Goal: Find specific fact: Find specific fact

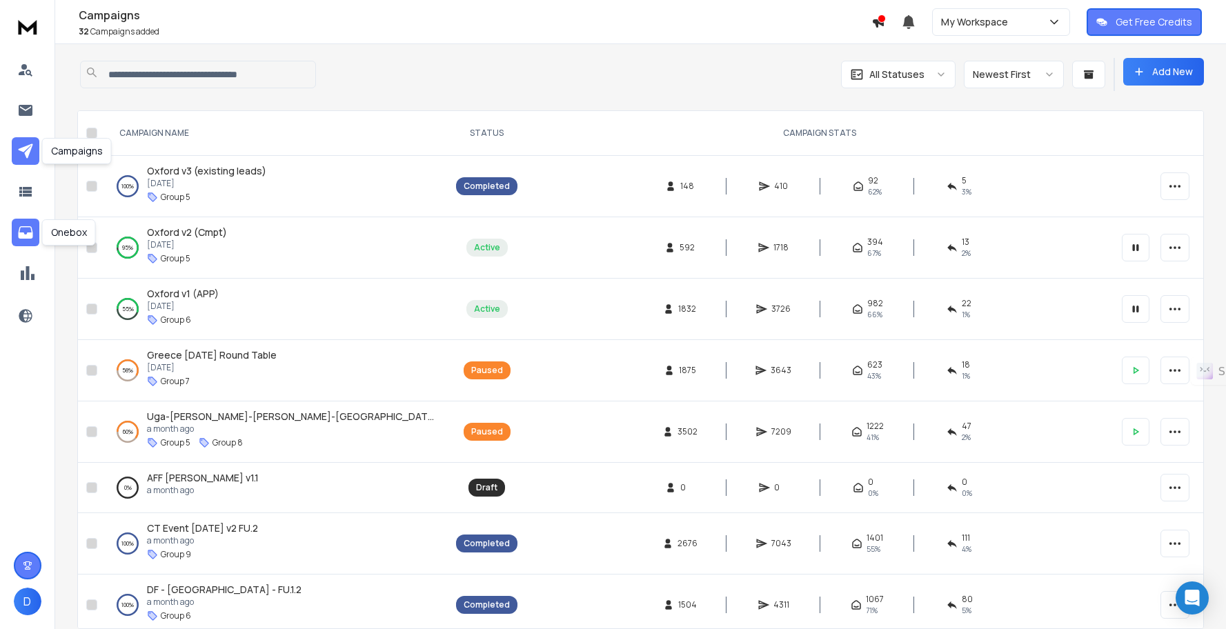
click at [27, 242] on link at bounding box center [26, 233] width 28 height 28
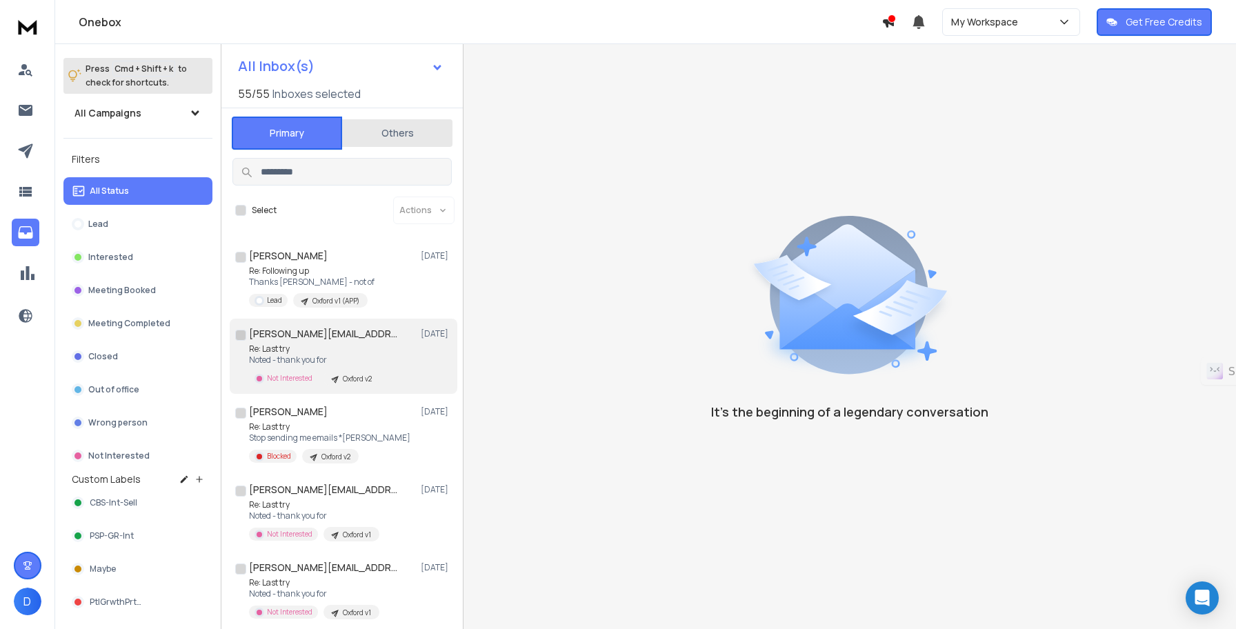
click at [334, 350] on p "Re: Last try" at bounding box center [314, 349] width 131 height 11
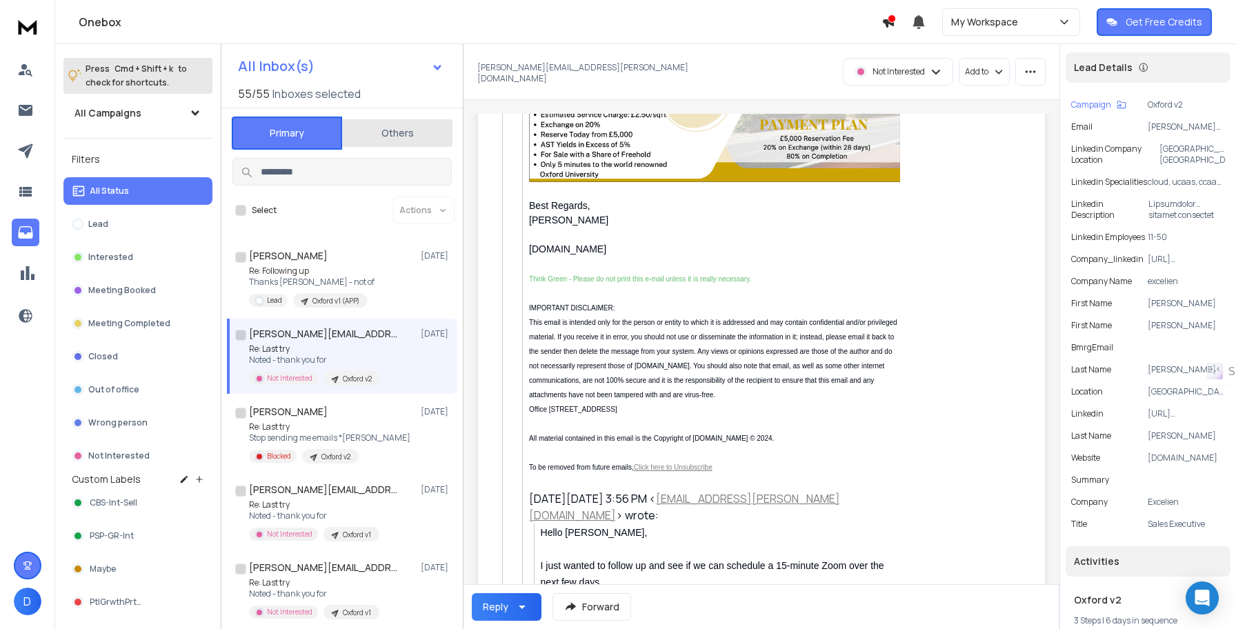
scroll to position [1189, 0]
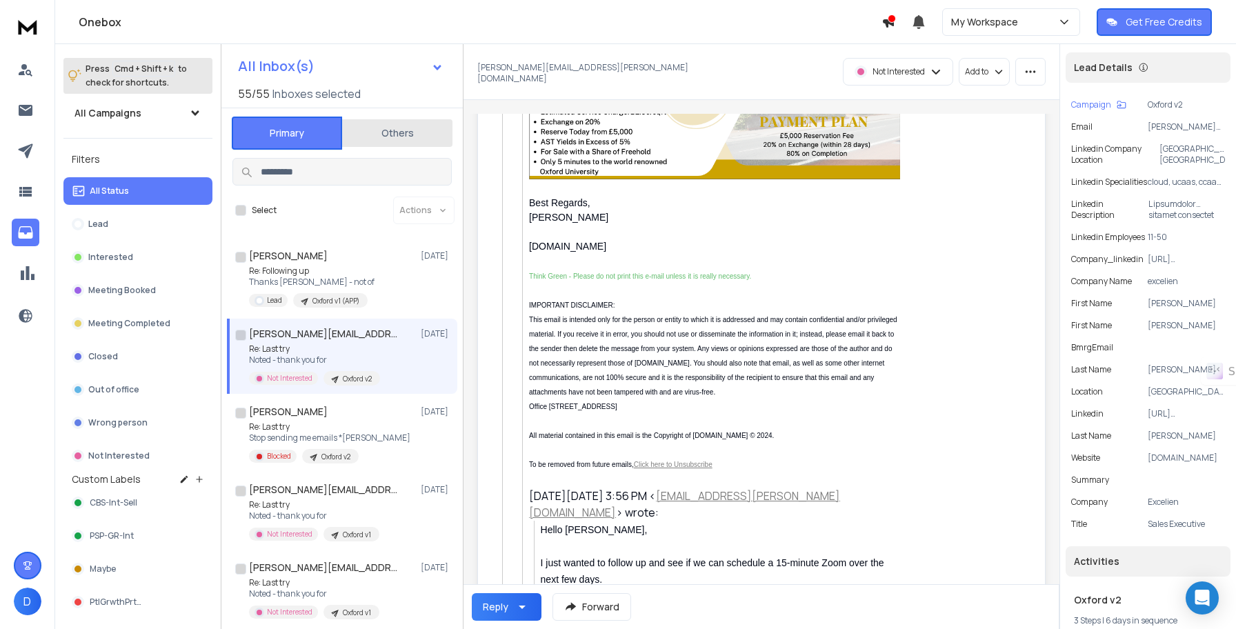
click at [609, 403] on span "Office [STREET_ADDRESS]" at bounding box center [573, 407] width 88 height 8
copy span "Office [STREET_ADDRESS]"
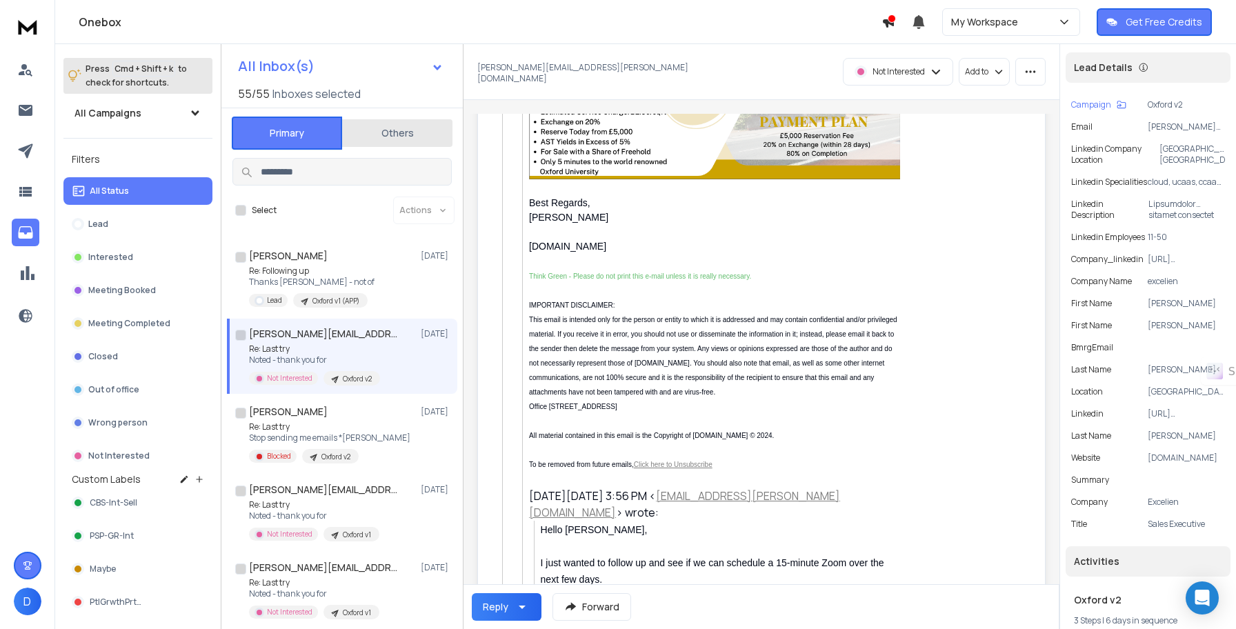
click at [689, 360] on span "This email is intended only for the person or entity to which it is addressed a…" at bounding box center [714, 356] width 370 height 80
drag, startPoint x: 704, startPoint y: 393, endPoint x: 680, endPoint y: 391, distance: 24.9
click at [680, 399] on div "Office [STREET_ADDRESS]" at bounding box center [714, 406] width 371 height 14
copy span "E6 2JA"
drag, startPoint x: 530, startPoint y: 391, endPoint x: 563, endPoint y: 388, distance: 33.2
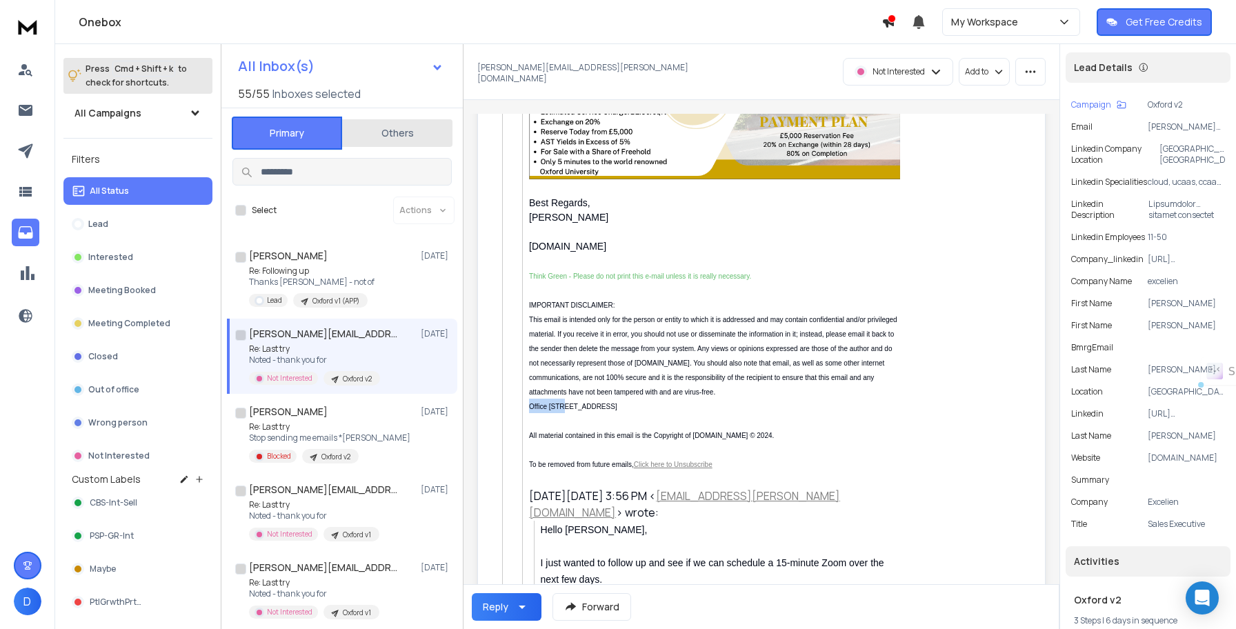
click at [563, 403] on span "Office [STREET_ADDRESS]" at bounding box center [573, 407] width 88 height 8
copy span "Office 2336"
click at [618, 403] on span "Office [STREET_ADDRESS]" at bounding box center [573, 407] width 88 height 8
copy span "Office [STREET_ADDRESS]"
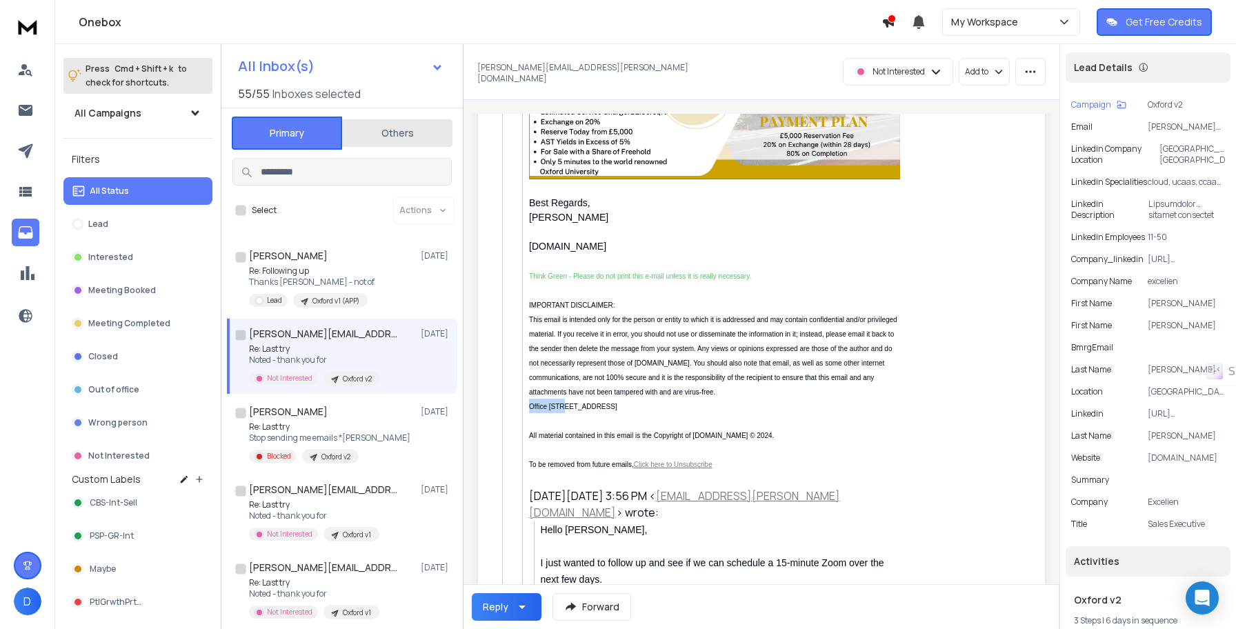
copy span "Office [STREET_ADDRESS]"
click at [593, 403] on span "Office [STREET_ADDRESS]" at bounding box center [573, 407] width 88 height 8
drag, startPoint x: 564, startPoint y: 389, endPoint x: 529, endPoint y: 393, distance: 36.0
copy span "Office 2336"
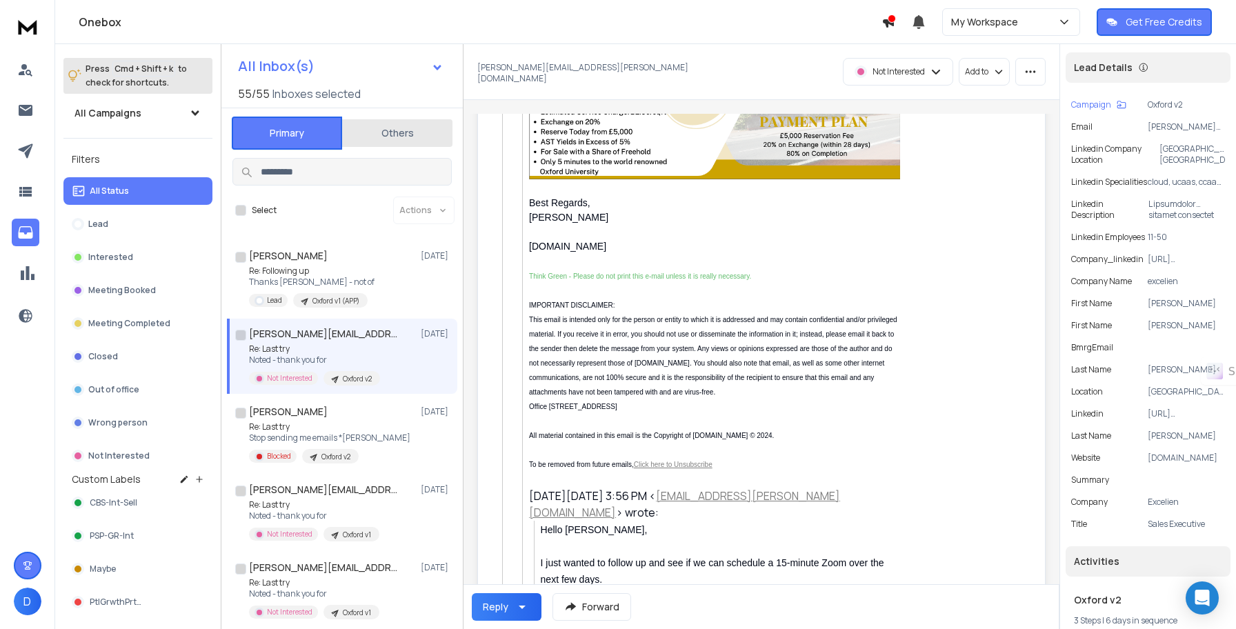
click at [745, 432] on span "All material contained in this email is the Copyright of [DOMAIN_NAME] © 2024." at bounding box center [651, 436] width 245 height 8
drag, startPoint x: 569, startPoint y: 391, endPoint x: 647, endPoint y: 391, distance: 78.0
click at [618, 403] on span "Office [STREET_ADDRESS]" at bounding box center [573, 407] width 88 height 8
copy span "[STREET_ADDRESS]"
click at [709, 428] on div "All material contained in this email is the Copyright of [DOMAIN_NAME] © 2024." at bounding box center [714, 435] width 371 height 14
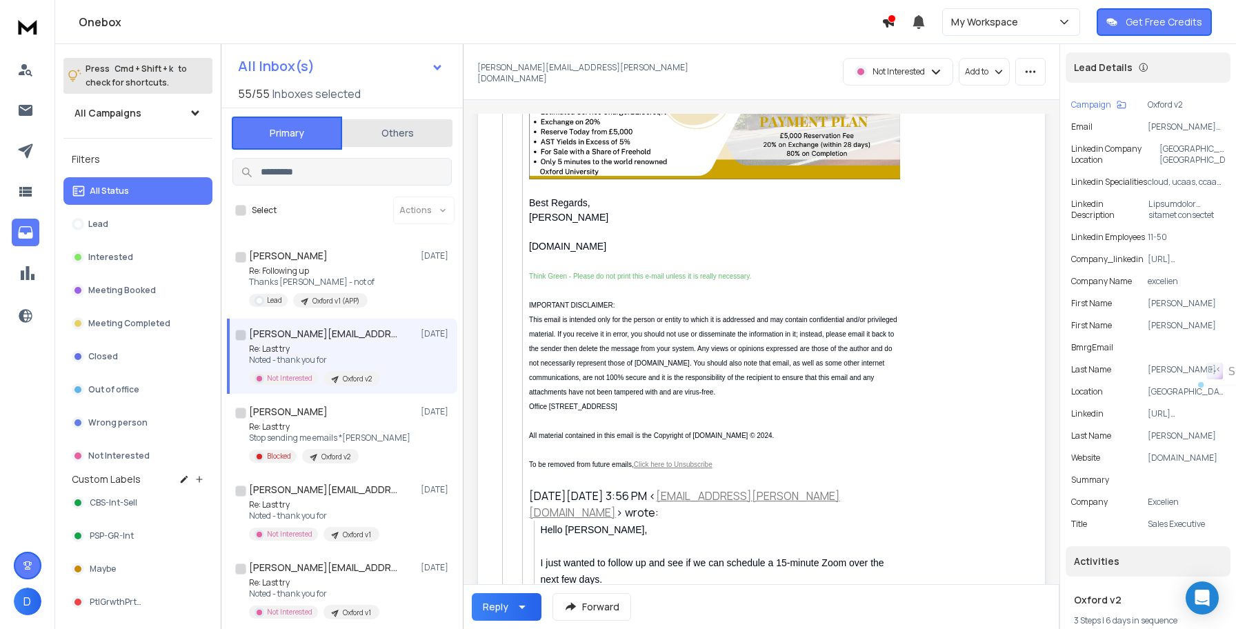
drag, startPoint x: 679, startPoint y: 390, endPoint x: 742, endPoint y: 391, distance: 63.5
click at [742, 399] on div "Office [STREET_ADDRESS]" at bounding box center [714, 406] width 371 height 14
copy span "E6 2JA"
